Goal: Find specific page/section: Find specific page/section

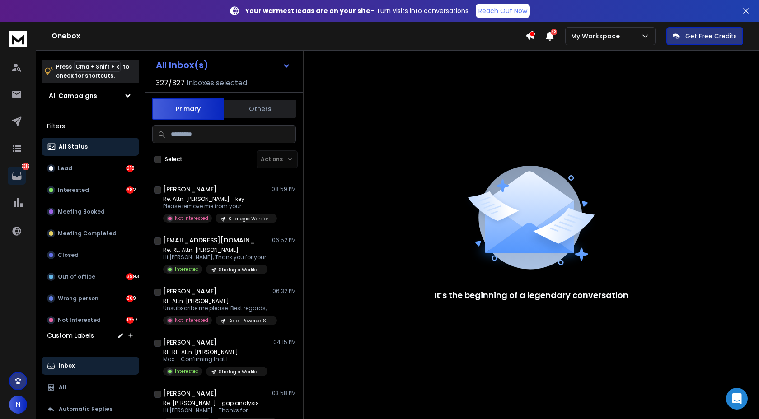
click at [260, 108] on button "Others" at bounding box center [260, 109] width 72 height 20
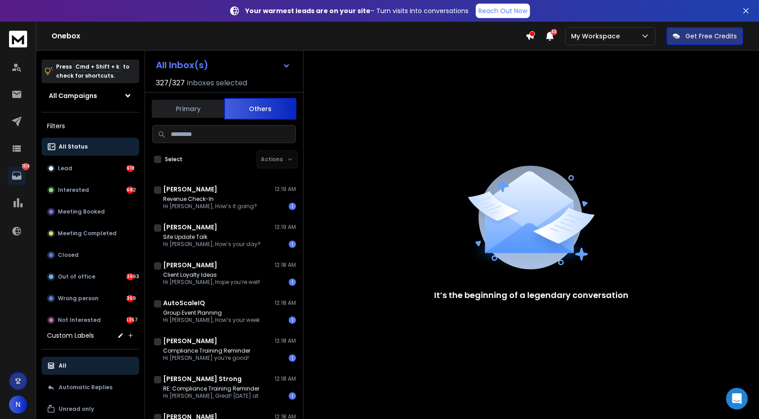
click at [195, 111] on button "Primary" at bounding box center [188, 109] width 72 height 20
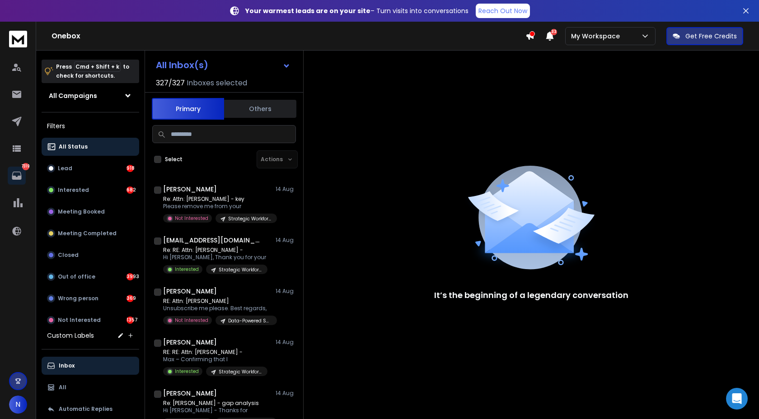
click at [251, 122] on div at bounding box center [224, 133] width 151 height 22
click at [260, 110] on button "Others" at bounding box center [260, 109] width 72 height 20
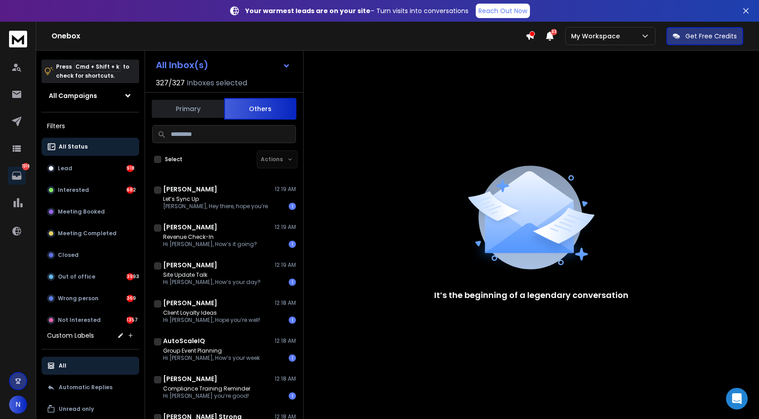
click at [201, 108] on button "Primary" at bounding box center [188, 109] width 72 height 20
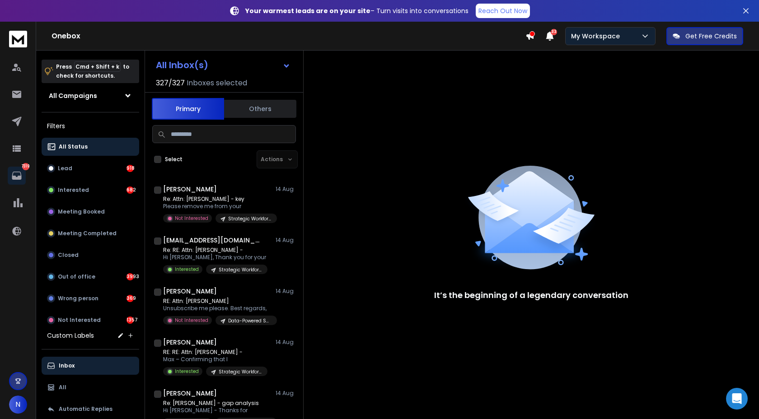
click at [615, 35] on p "My Workspace" at bounding box center [597, 36] width 52 height 9
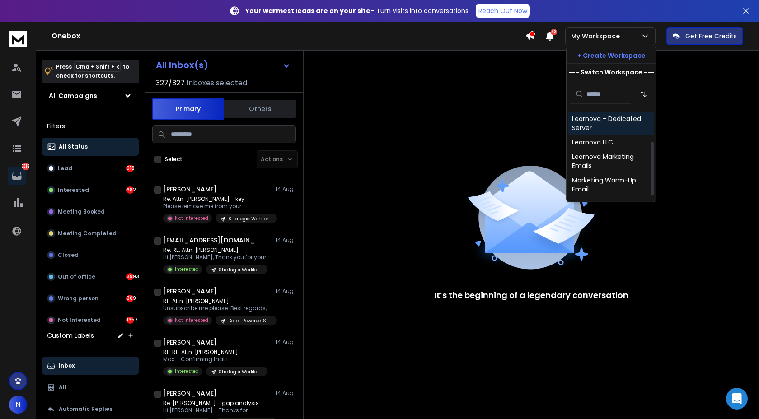
scroll to position [61, 0]
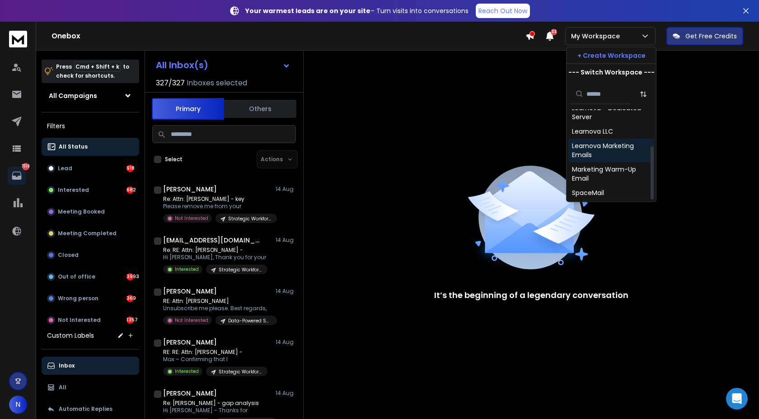
click at [597, 145] on div "Learnova Marketing Emails" at bounding box center [611, 150] width 79 height 18
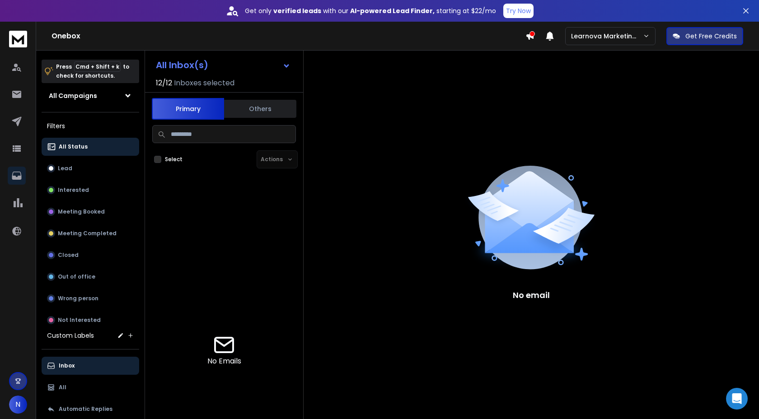
click at [254, 107] on button "Others" at bounding box center [260, 109] width 72 height 20
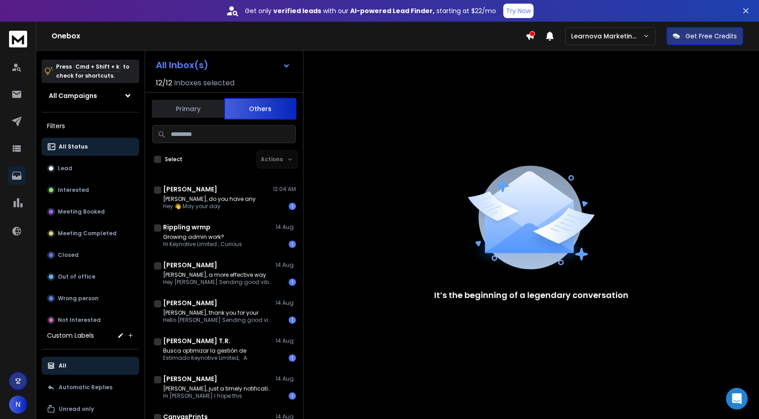
click at [193, 105] on button "Primary" at bounding box center [188, 109] width 72 height 20
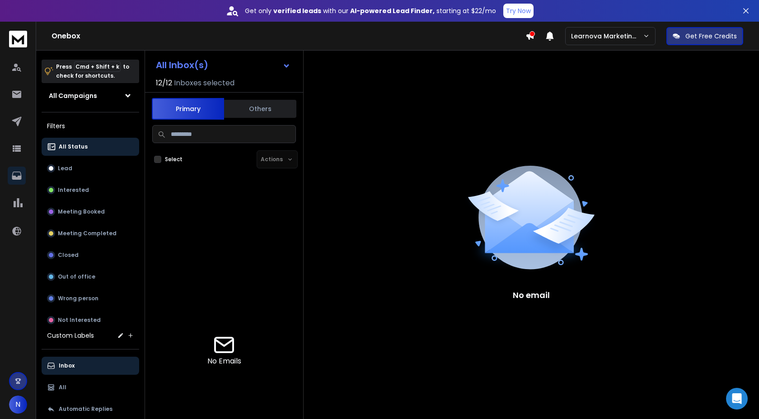
click at [241, 107] on button "Others" at bounding box center [260, 109] width 72 height 20
